Goal: Navigation & Orientation: Find specific page/section

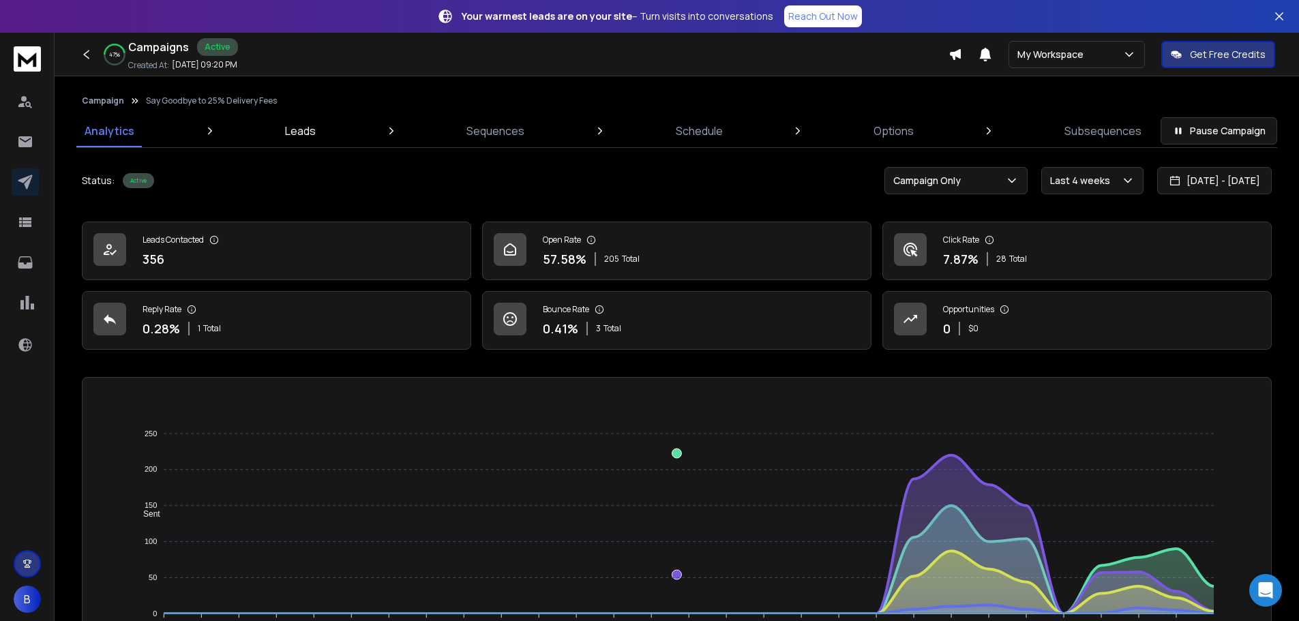
click at [311, 127] on p "Leads" at bounding box center [300, 131] width 31 height 16
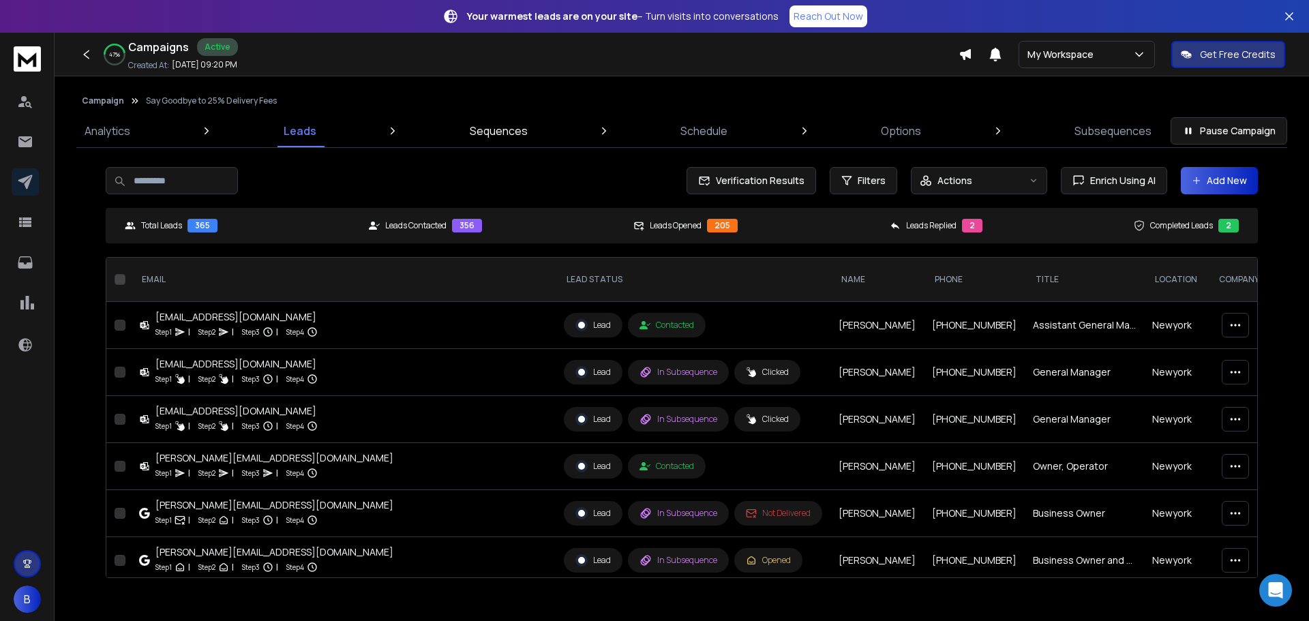
click at [500, 132] on p "Sequences" at bounding box center [499, 131] width 58 height 16
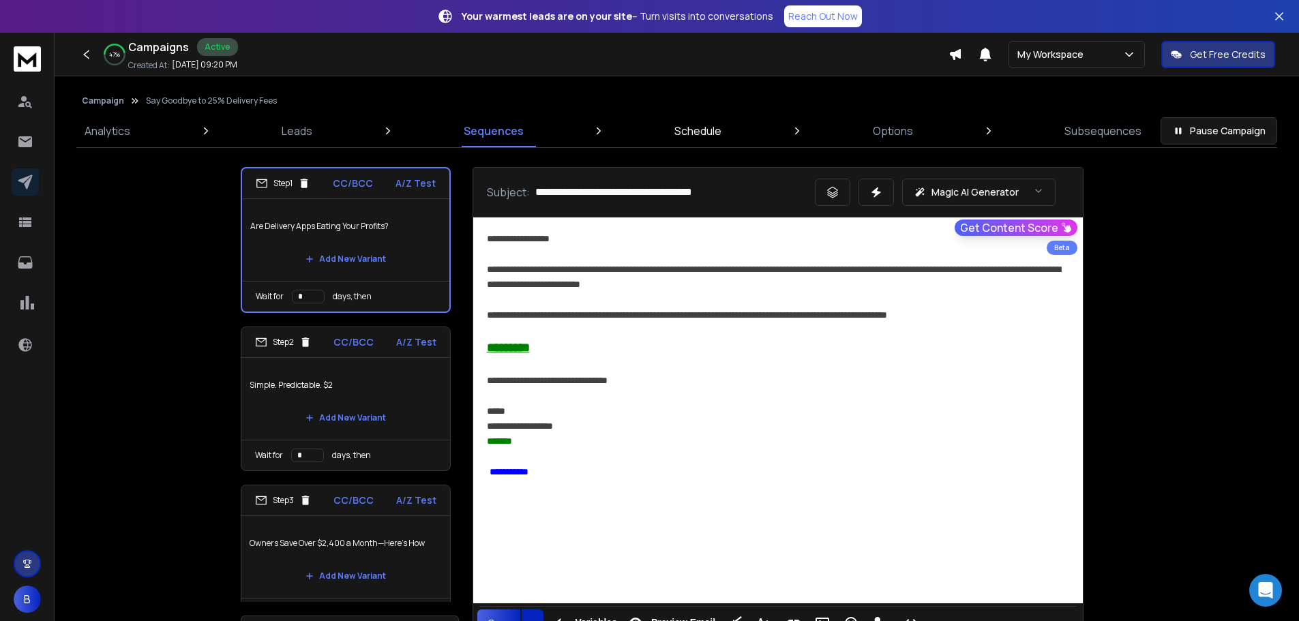
click at [688, 132] on p "Schedule" at bounding box center [697, 131] width 47 height 16
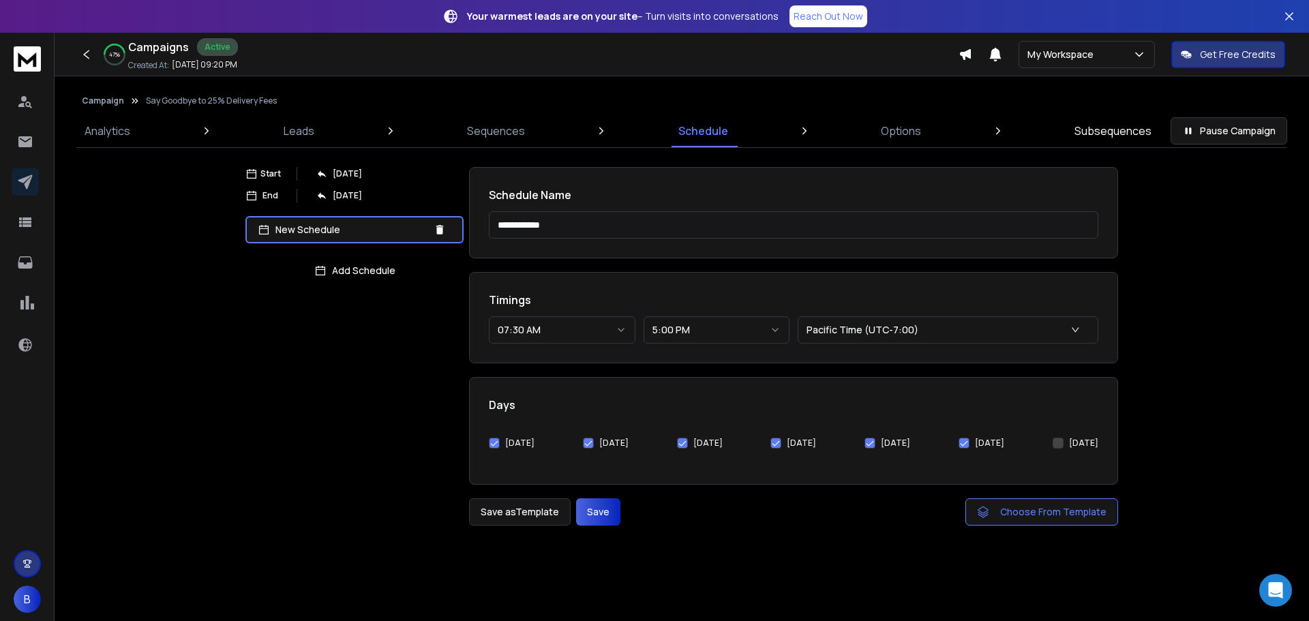
click at [1100, 123] on p "Subsequences" at bounding box center [1112, 131] width 77 height 16
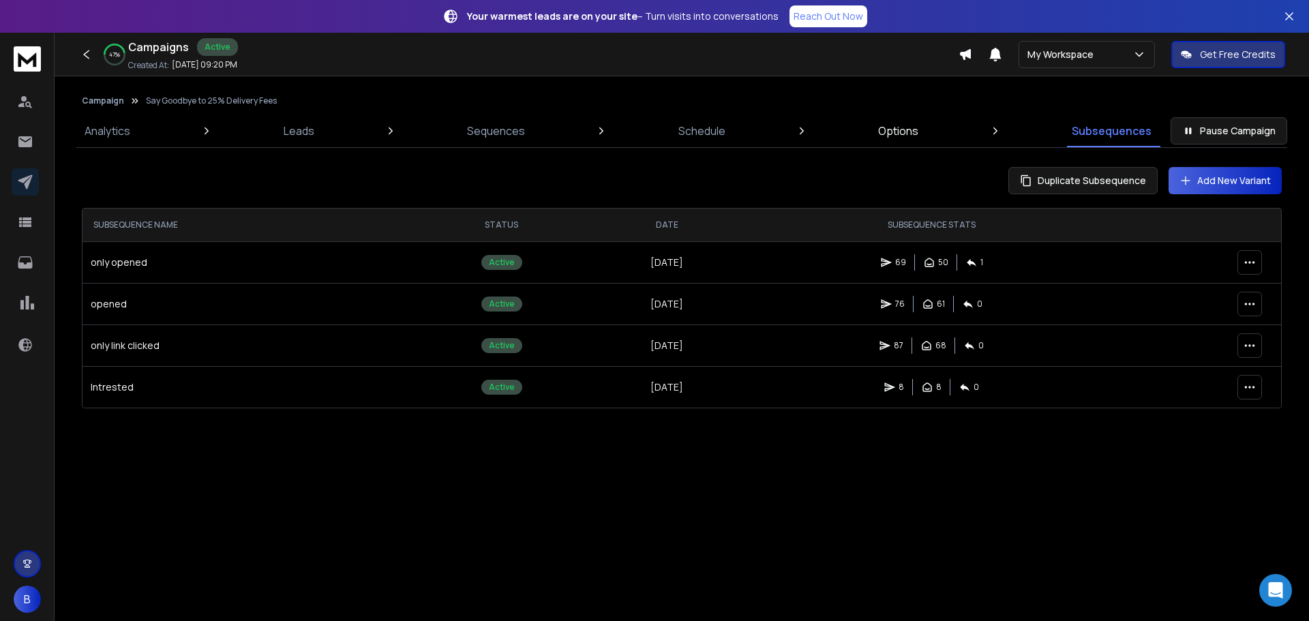
click at [895, 133] on p "Options" at bounding box center [898, 131] width 40 height 16
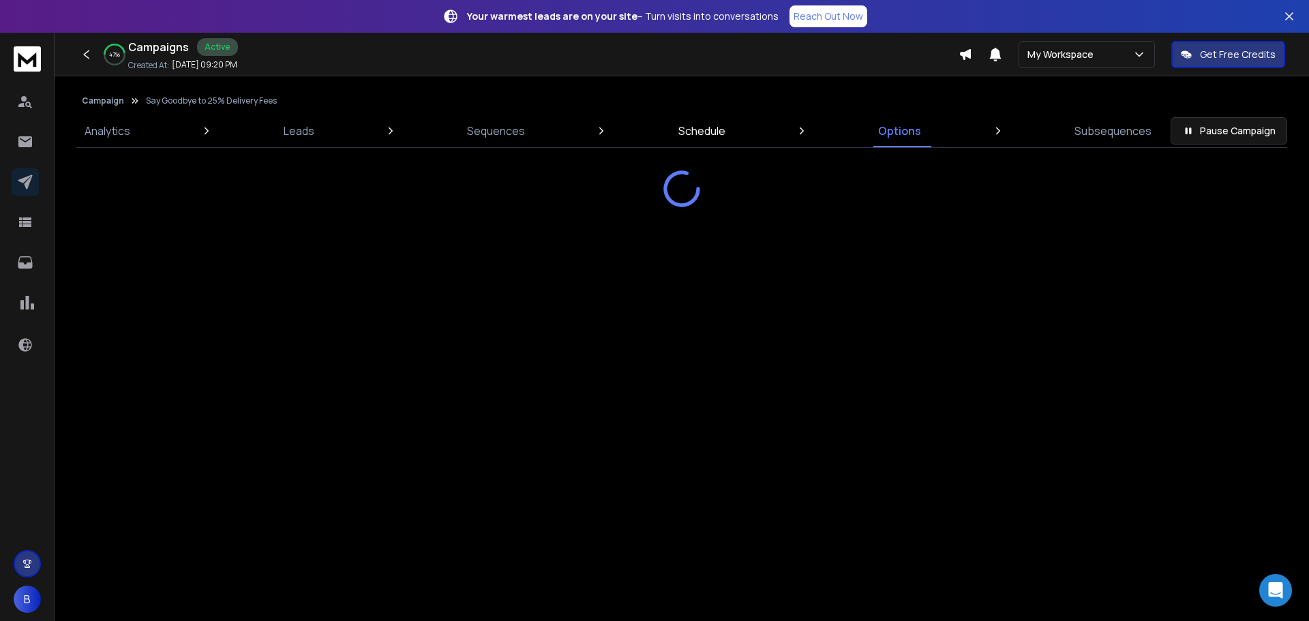
click at [694, 132] on p "Schedule" at bounding box center [701, 131] width 47 height 16
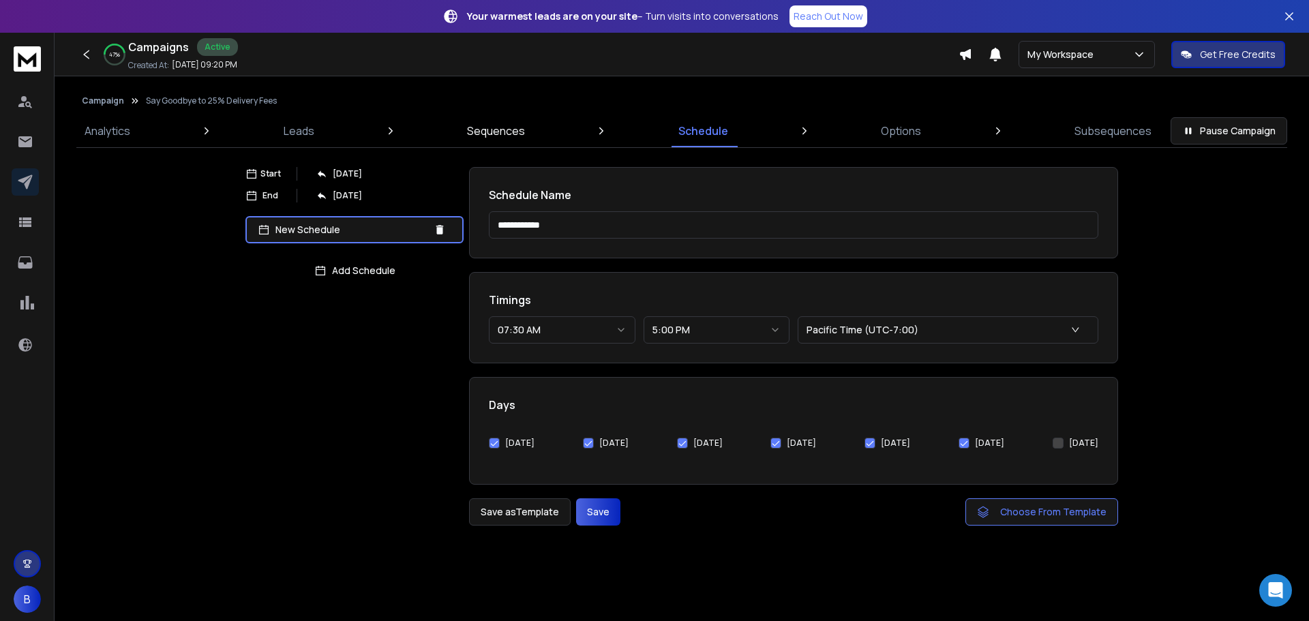
click at [484, 121] on link "Sequences" at bounding box center [496, 131] width 74 height 33
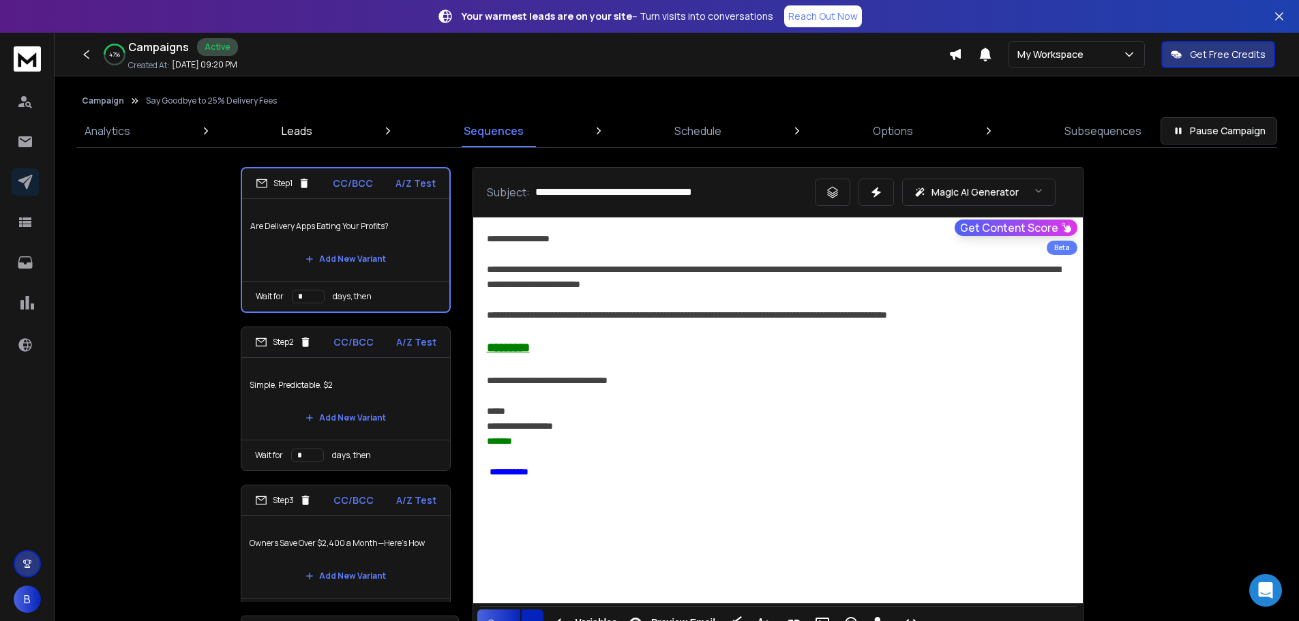
click at [314, 121] on link "Leads" at bounding box center [296, 131] width 47 height 33
